Goal: Task Accomplishment & Management: Manage account settings

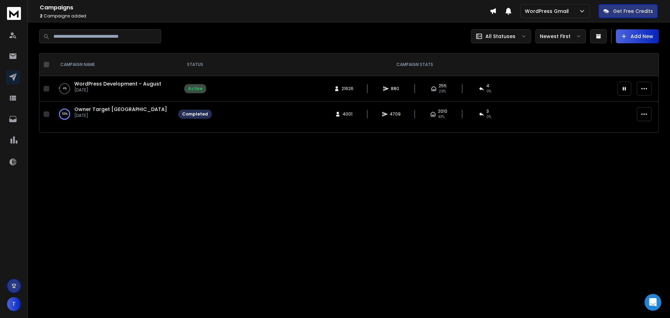
click at [125, 86] on span "WordPress Development - August" at bounding box center [117, 83] width 87 height 7
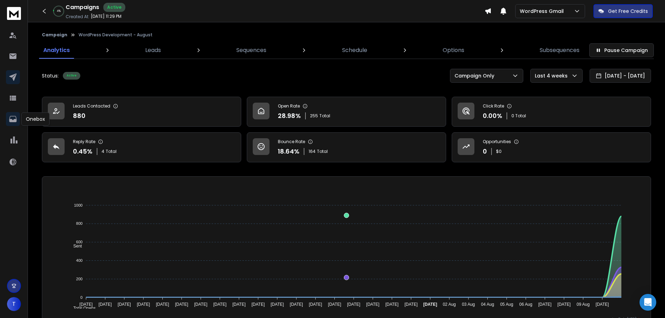
click at [11, 123] on link at bounding box center [13, 119] width 14 height 14
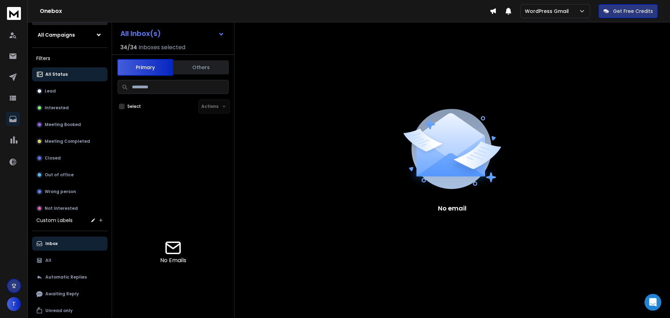
scroll to position [35, 0]
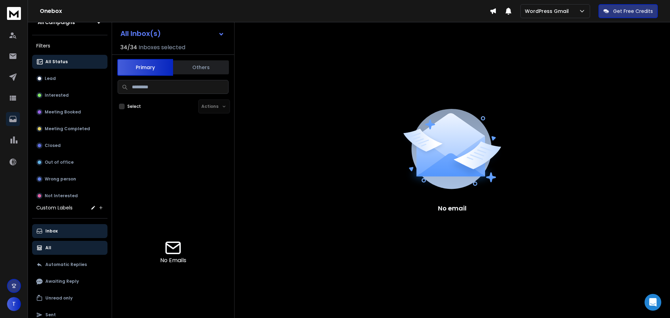
click at [55, 251] on button "All" at bounding box center [69, 248] width 75 height 14
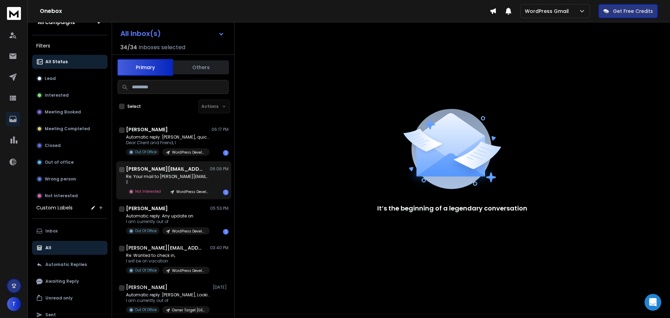
click at [149, 177] on p "Re: Your mail to eidson@1stfinancialtraining.com" at bounding box center [168, 177] width 84 height 6
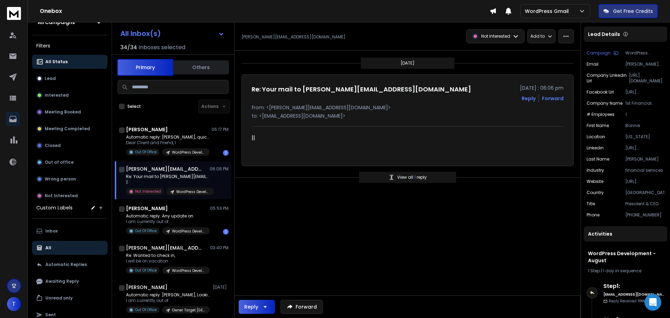
click at [379, 178] on div "View all 1 reply" at bounding box center [407, 177] width 97 height 11
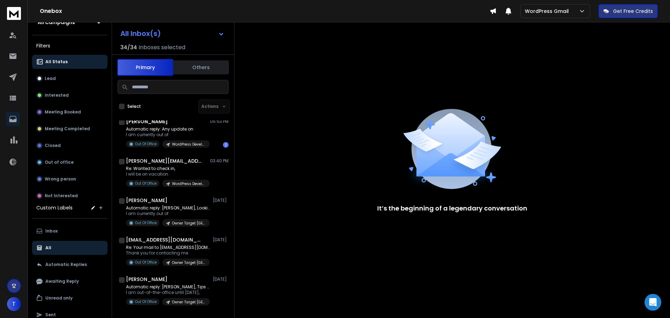
scroll to position [52, 0]
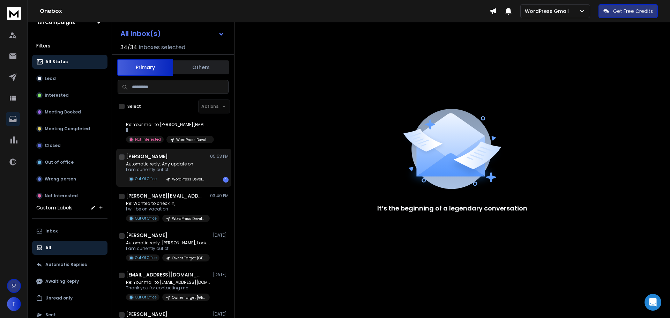
click at [167, 163] on p "Automatic reply: Any update on" at bounding box center [168, 164] width 84 height 6
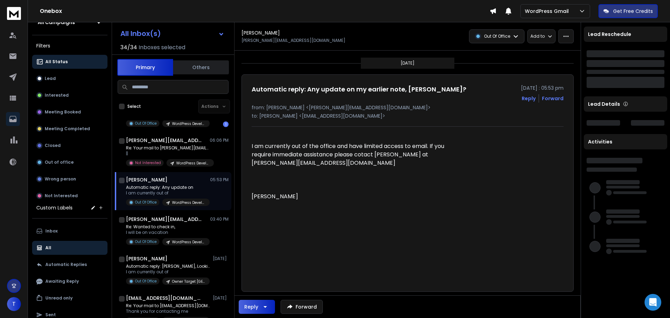
scroll to position [0, 0]
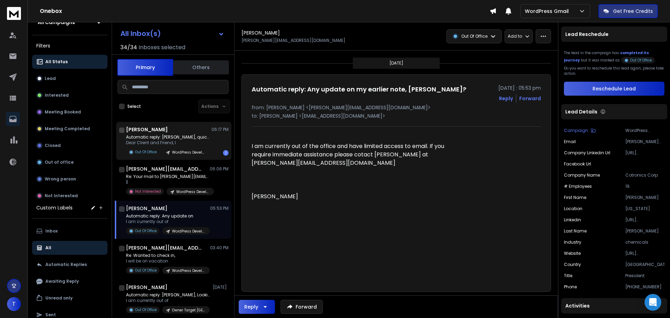
click at [169, 132] on div "Scott Barringer 06:17 PM" at bounding box center [177, 129] width 103 height 7
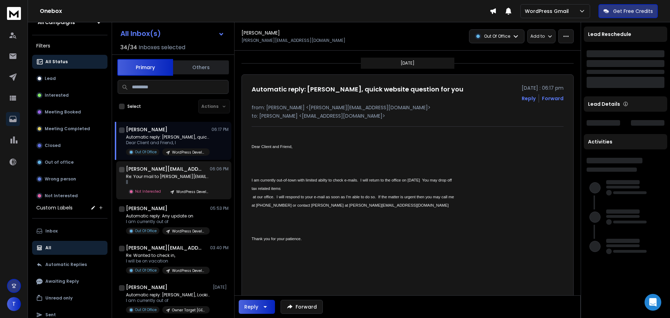
click at [150, 179] on p "||" at bounding box center [168, 182] width 84 height 6
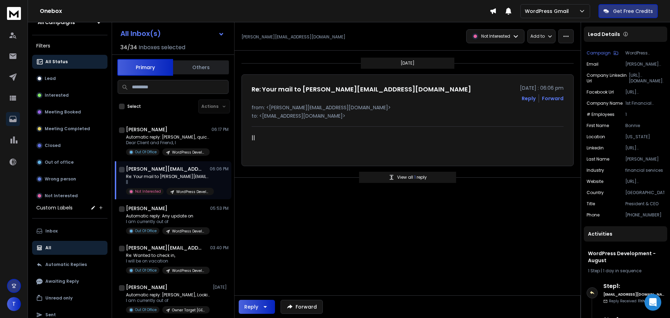
click at [389, 180] on div "View all 1 reply" at bounding box center [407, 177] width 97 height 11
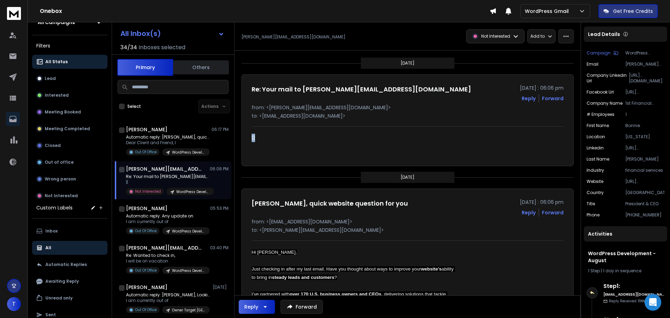
drag, startPoint x: 251, startPoint y: 139, endPoint x: 262, endPoint y: 141, distance: 10.6
click at [262, 141] on div "Re: Your mail to eidson@1stfinancialtraining.com 11 August 2025 : 06:06 pm Repl…" at bounding box center [407, 120] width 332 height 92
click at [14, 60] on icon at bounding box center [13, 56] width 8 height 8
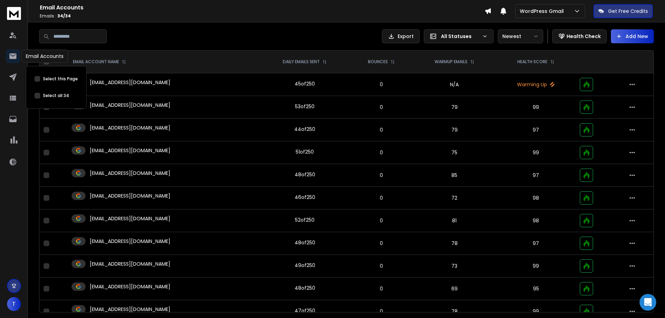
click at [44, 64] on button "Select this Page" at bounding box center [47, 62] width 6 height 6
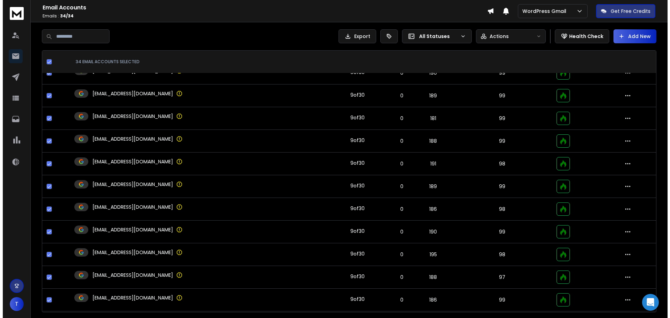
scroll to position [398, 0]
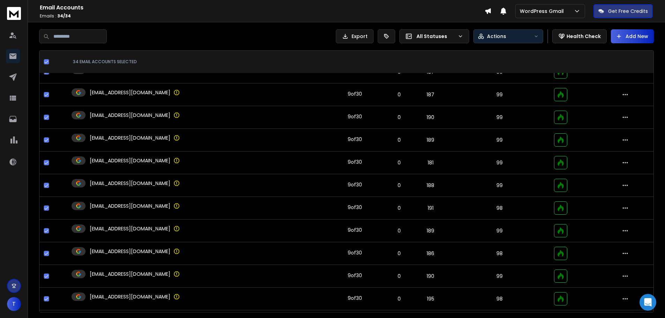
click at [516, 36] on div "Actions" at bounding box center [504, 36] width 53 height 7
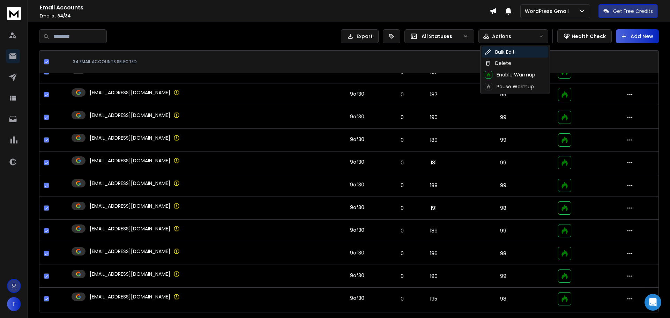
click at [503, 53] on div "Bulk Edit" at bounding box center [500, 51] width 30 height 7
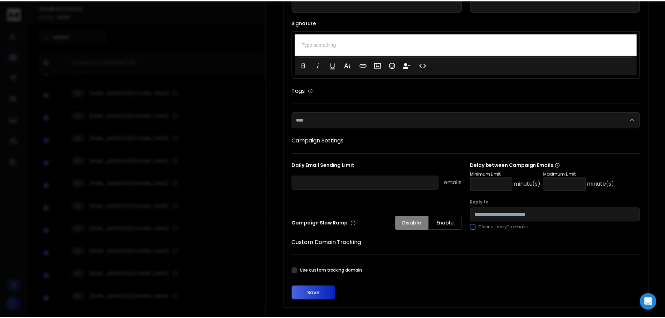
scroll to position [94, 0]
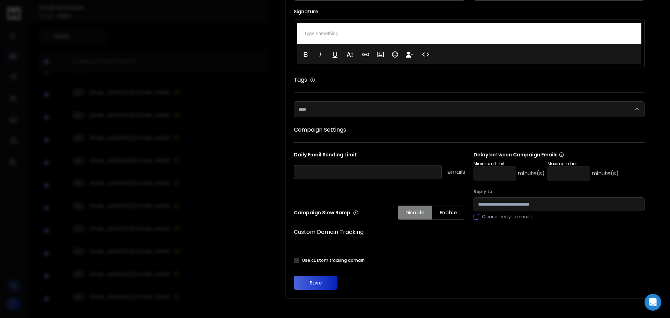
click at [481, 199] on input "text" at bounding box center [558, 204] width 171 height 14
paste input "**********"
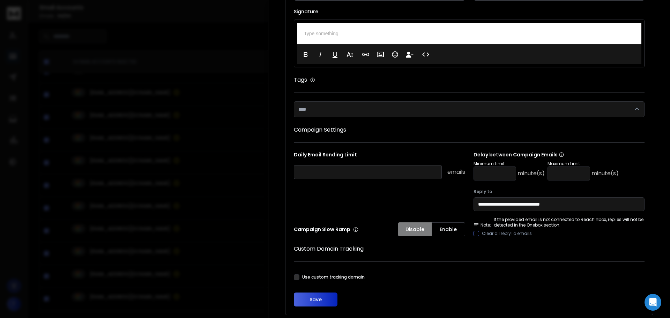
type input "**********"
click at [308, 298] on button "Save" at bounding box center [316, 299] width 44 height 14
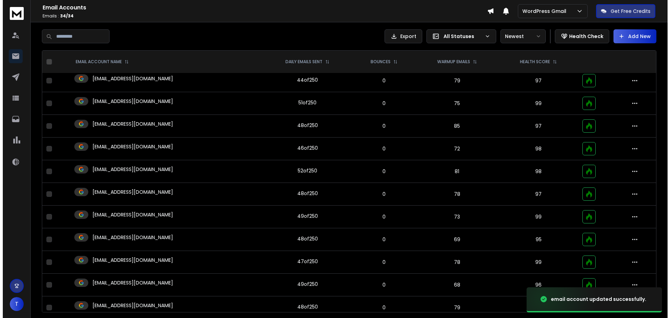
scroll to position [0, 0]
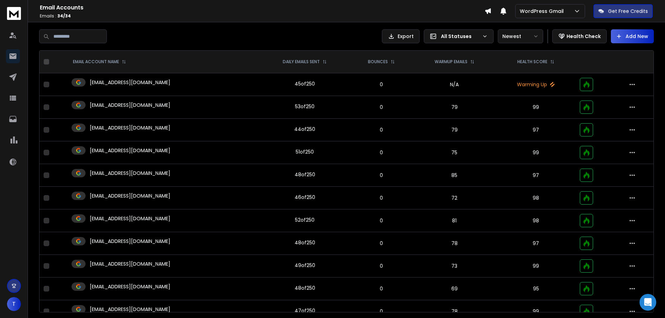
click at [138, 132] on td "[EMAIL_ADDRESS][DOMAIN_NAME]" at bounding box center [163, 130] width 192 height 23
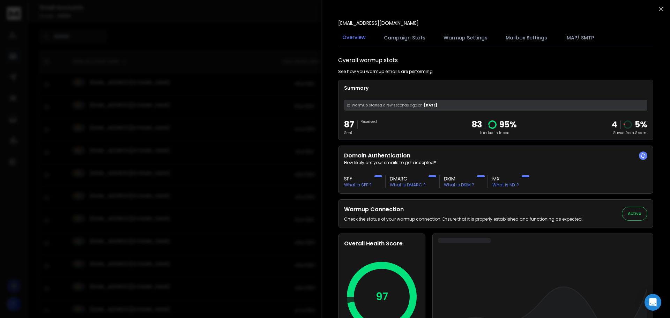
click at [514, 39] on button "Mailbox Settings" at bounding box center [526, 37] width 50 height 15
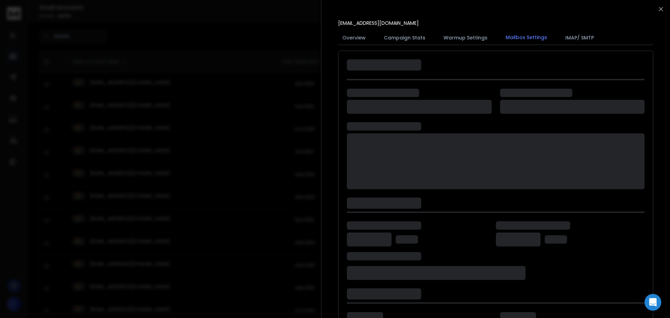
click at [512, 33] on button "Mailbox Settings" at bounding box center [526, 38] width 50 height 16
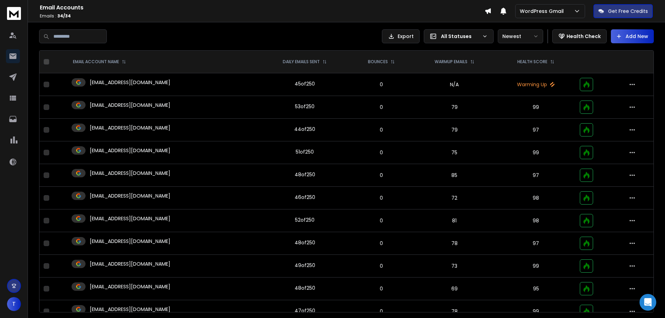
click at [146, 107] on p "[EMAIL_ADDRESS][DOMAIN_NAME]" at bounding box center [130, 105] width 81 height 7
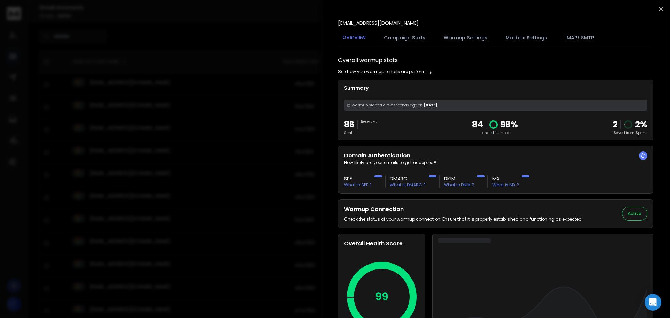
click at [517, 33] on button "Mailbox Settings" at bounding box center [526, 37] width 50 height 15
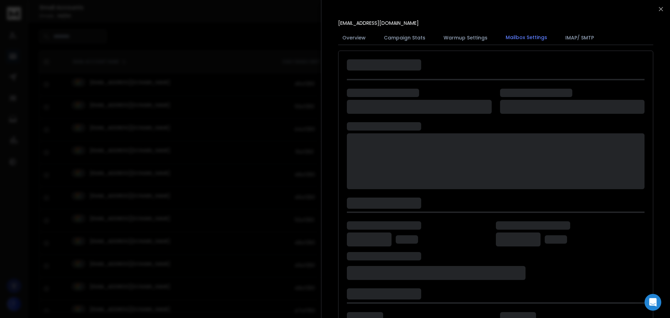
click at [407, 35] on button "Campaign Stats" at bounding box center [405, 37] width 50 height 15
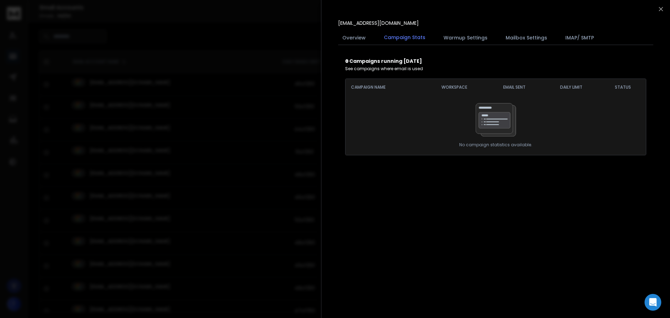
click at [460, 37] on button "Warmup Settings" at bounding box center [465, 37] width 52 height 15
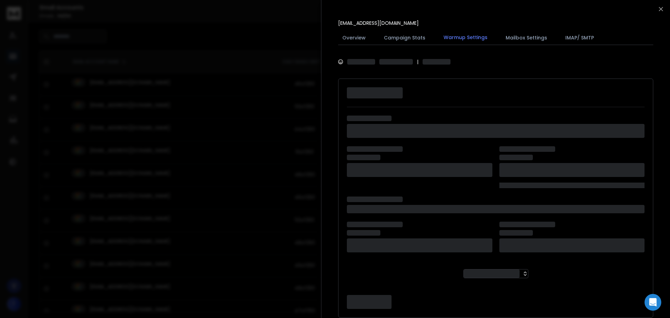
click at [511, 35] on button "Mailbox Settings" at bounding box center [526, 37] width 50 height 15
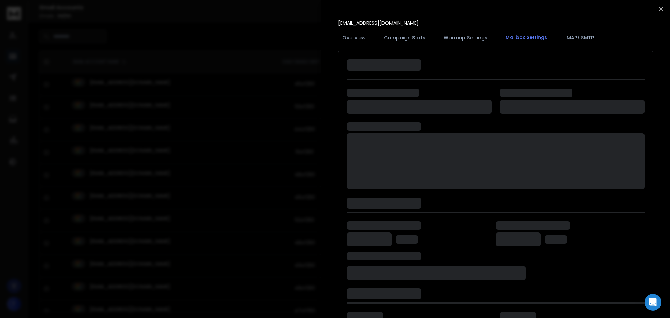
click at [265, 105] on div at bounding box center [335, 159] width 670 height 318
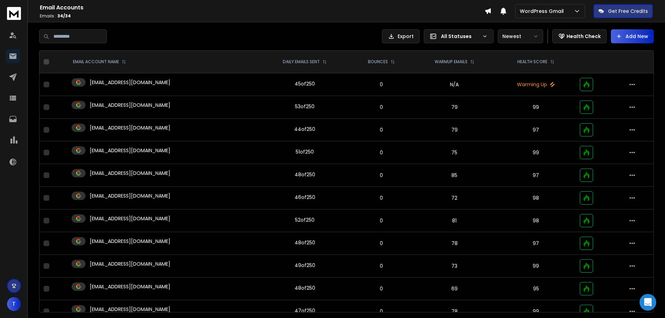
click at [165, 126] on p "[EMAIL_ADDRESS][DOMAIN_NAME]" at bounding box center [130, 127] width 81 height 7
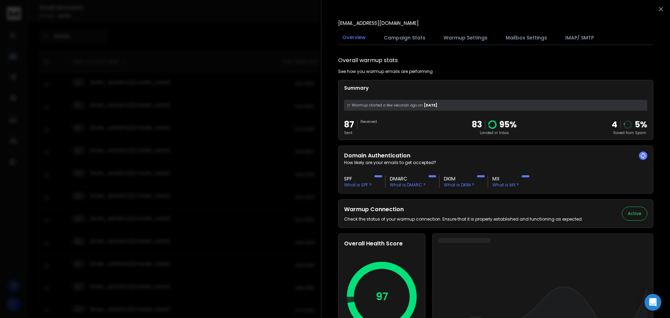
click at [521, 33] on button "Mailbox Settings" at bounding box center [526, 37] width 50 height 15
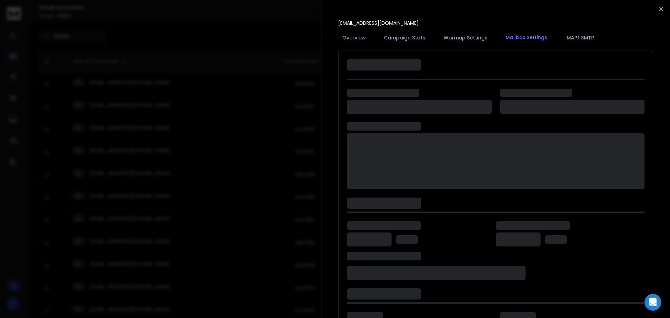
click at [269, 40] on div at bounding box center [335, 159] width 670 height 318
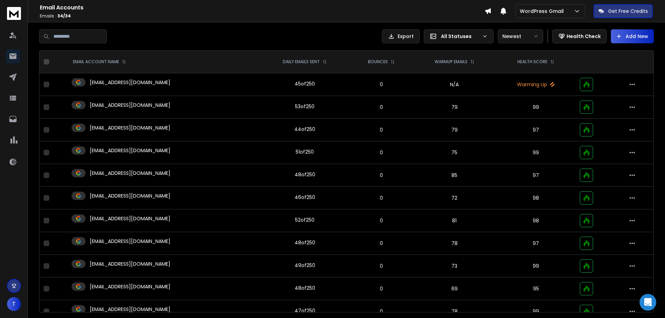
scroll to position [209, 0]
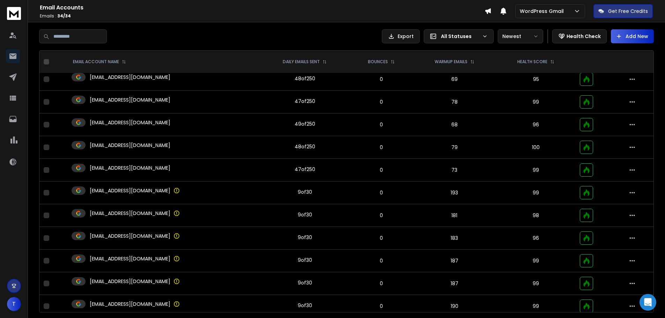
click at [90, 123] on p "[EMAIL_ADDRESS][DOMAIN_NAME]" at bounding box center [130, 122] width 81 height 7
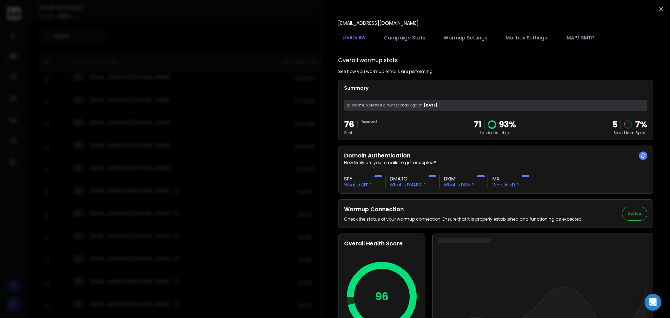
click at [512, 38] on button "Mailbox Settings" at bounding box center [526, 37] width 50 height 15
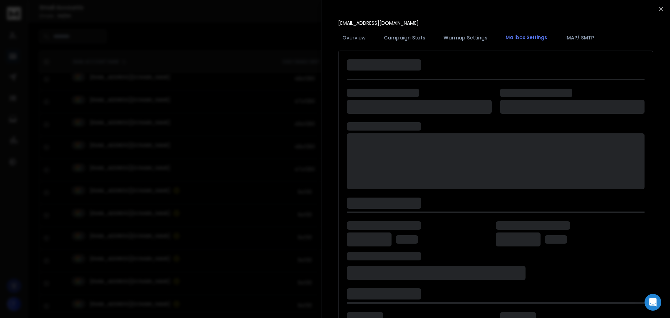
click at [255, 72] on div at bounding box center [335, 159] width 670 height 318
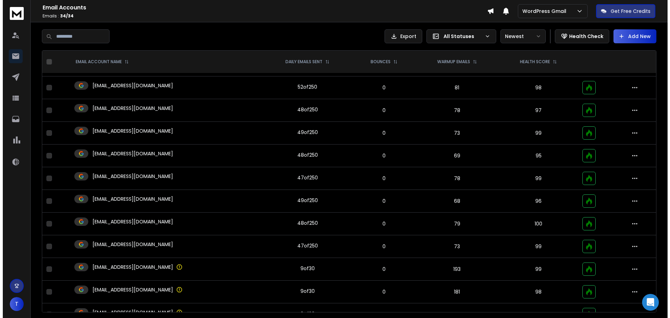
scroll to position [35, 0]
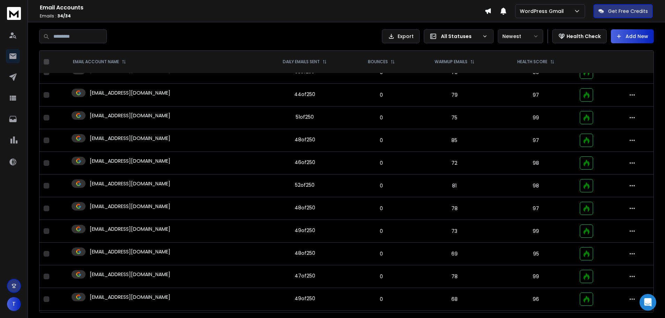
click at [148, 115] on p "[EMAIL_ADDRESS][DOMAIN_NAME]" at bounding box center [130, 115] width 81 height 7
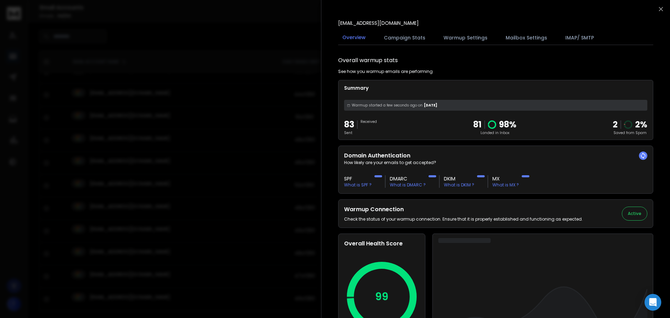
click at [501, 36] on button "Mailbox Settings" at bounding box center [526, 37] width 50 height 15
